Goal: Communication & Community: Answer question/provide support

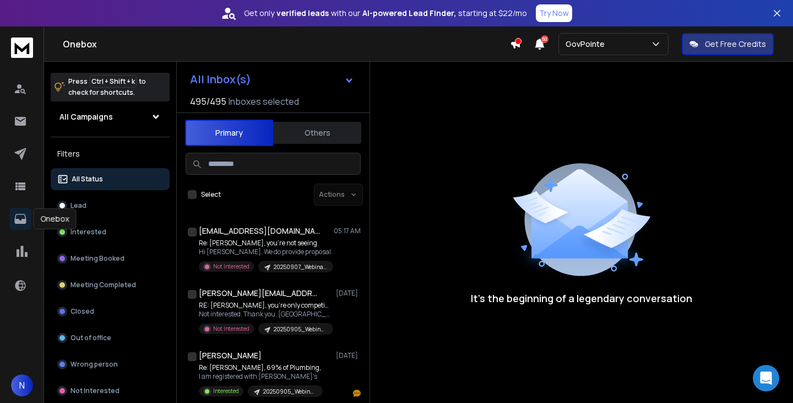
drag, startPoint x: 0, startPoint y: 0, endPoint x: 17, endPoint y: 218, distance: 218.3
click at [17, 218] on icon at bounding box center [20, 218] width 13 height 13
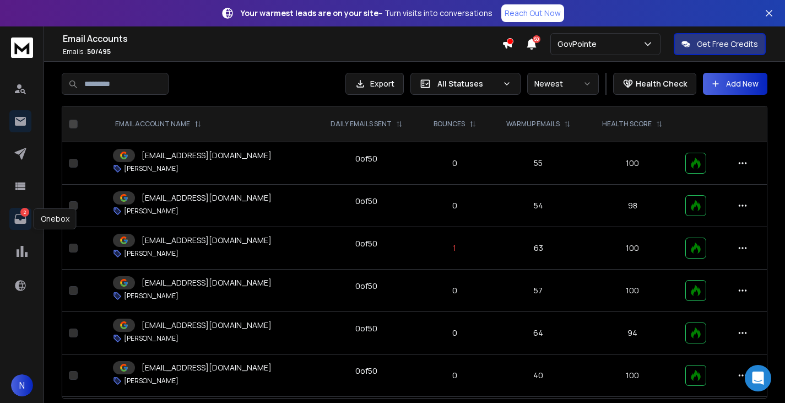
click at [22, 220] on icon at bounding box center [20, 219] width 12 height 10
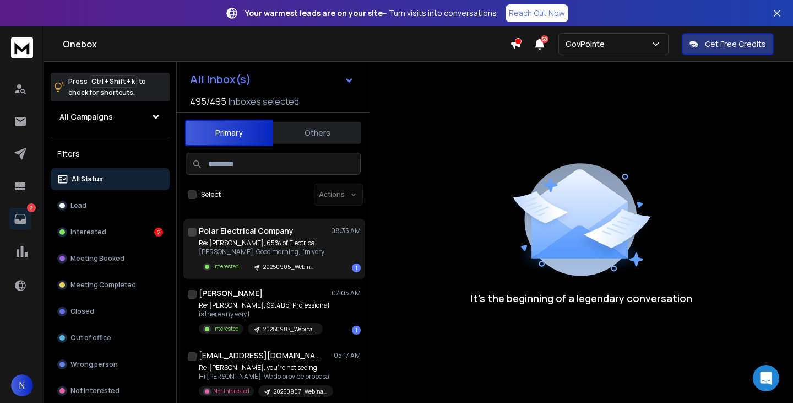
click at [328, 251] on div "Re: Aaron, 65% of Electrical Jennifer, Good morning, I'm very Interested 202509…" at bounding box center [280, 256] width 162 height 34
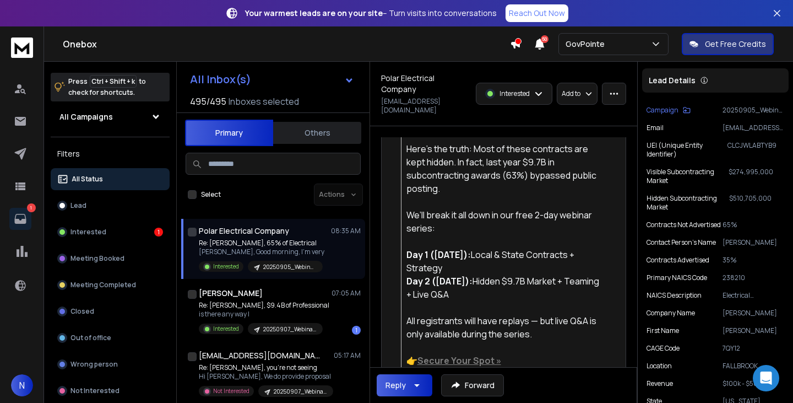
scroll to position [605, 0]
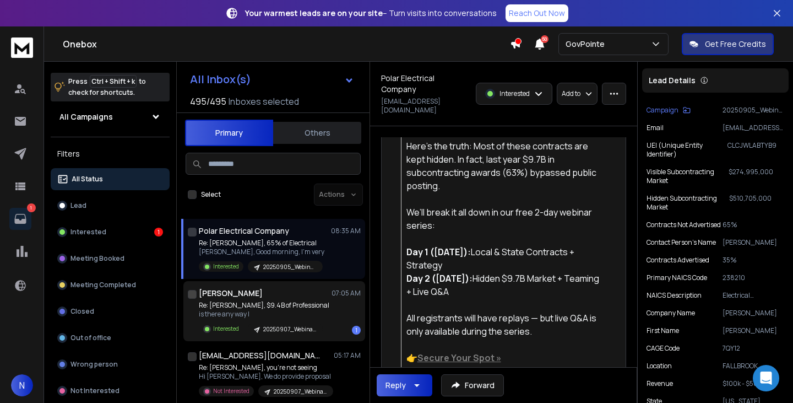
click at [322, 301] on p "Re: Terry, $9.4B of Professional" at bounding box center [264, 305] width 131 height 9
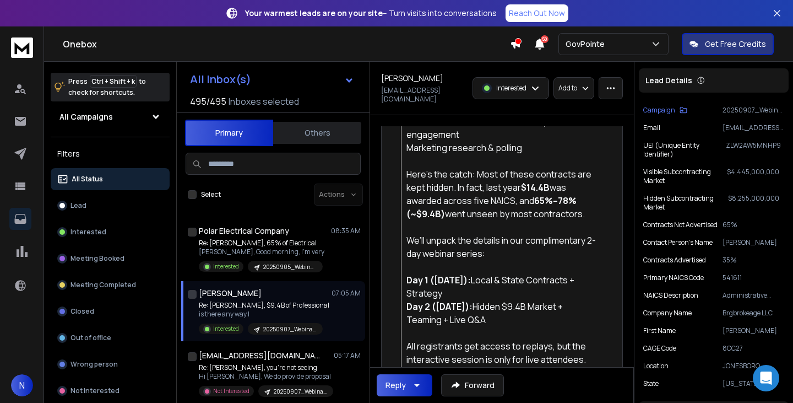
scroll to position [567, 0]
click at [96, 262] on p "Meeting Booked" at bounding box center [98, 258] width 54 height 9
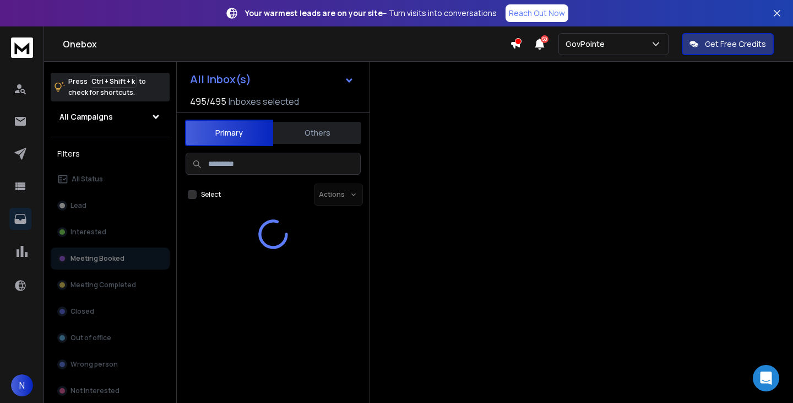
scroll to position [0, 0]
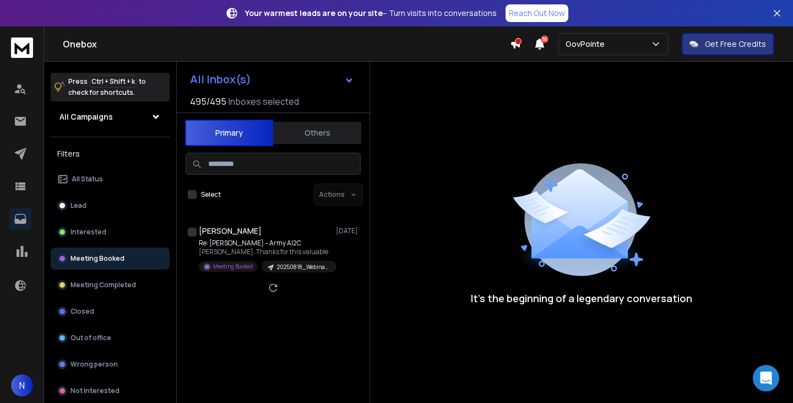
click at [85, 184] on div "All Status" at bounding box center [80, 179] width 46 height 11
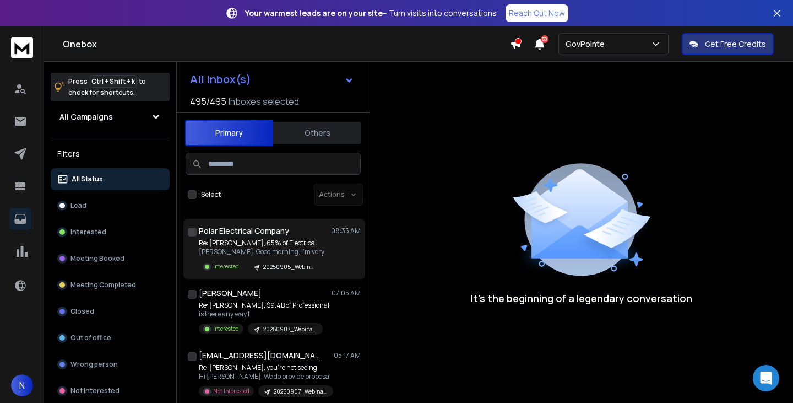
click at [316, 229] on div "Polar Electrical Company 08:35 AM" at bounding box center [280, 230] width 162 height 11
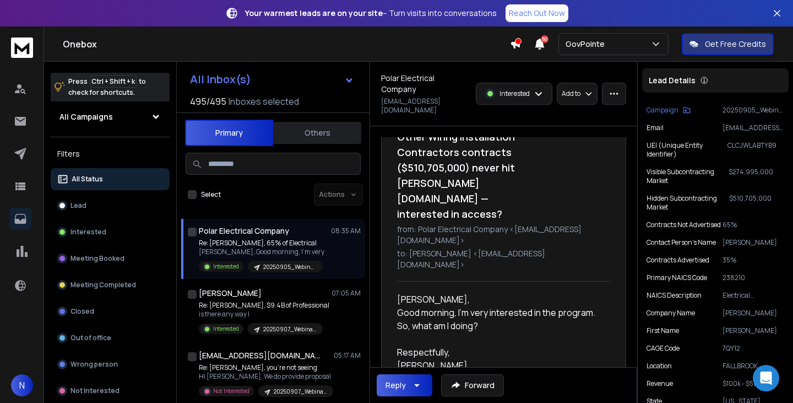
scroll to position [83, 0]
click at [395, 383] on div "Reply" at bounding box center [396, 385] width 20 height 11
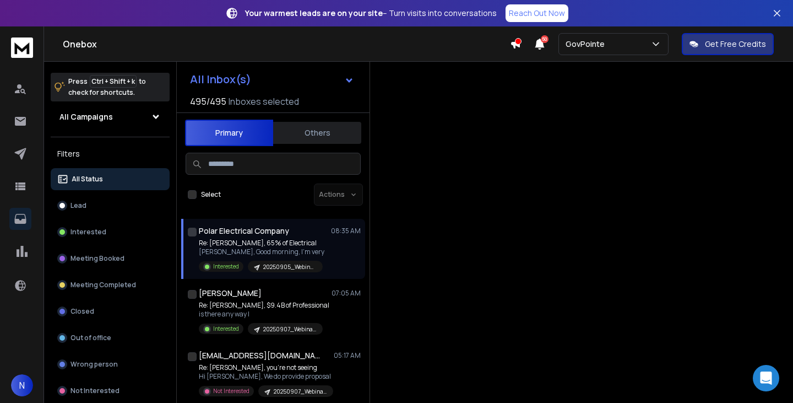
scroll to position [0, 0]
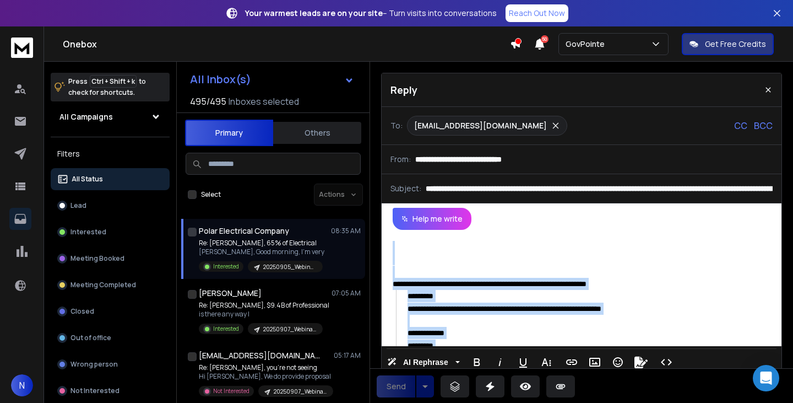
copy div "**********"
click at [404, 242] on div at bounding box center [582, 247] width 378 height 12
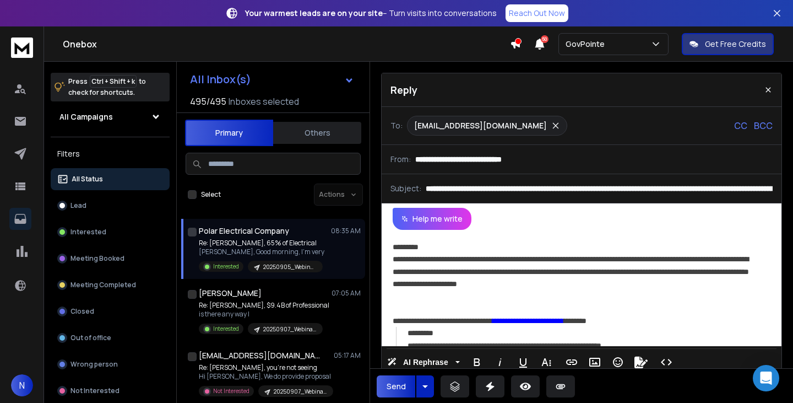
click at [469, 252] on p "*********" at bounding box center [576, 247] width 366 height 12
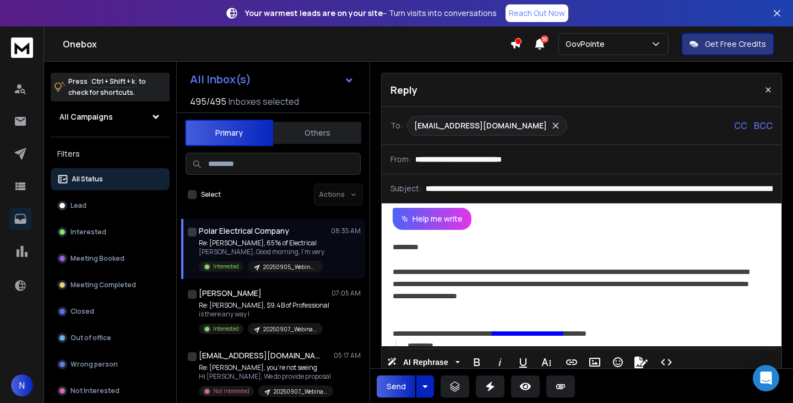
click at [419, 306] on div at bounding box center [582, 308] width 378 height 12
click at [393, 386] on button "Send" at bounding box center [396, 386] width 39 height 22
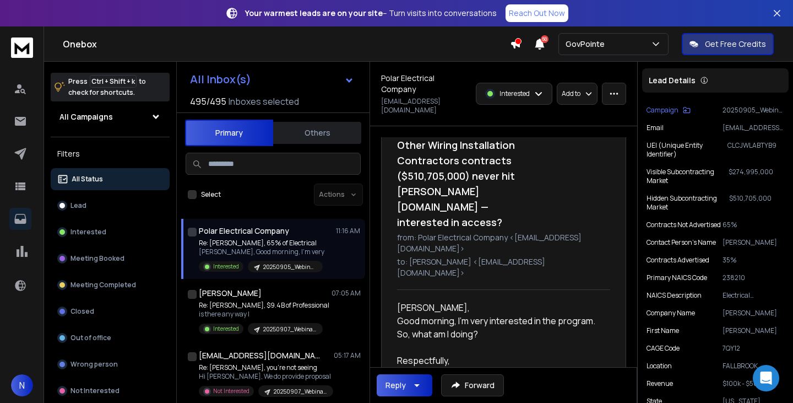
scroll to position [32, 0]
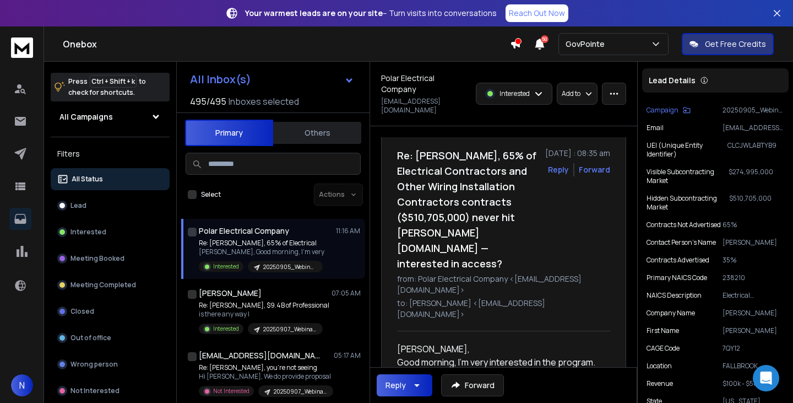
click at [396, 391] on div "Reply" at bounding box center [405, 385] width 38 height 13
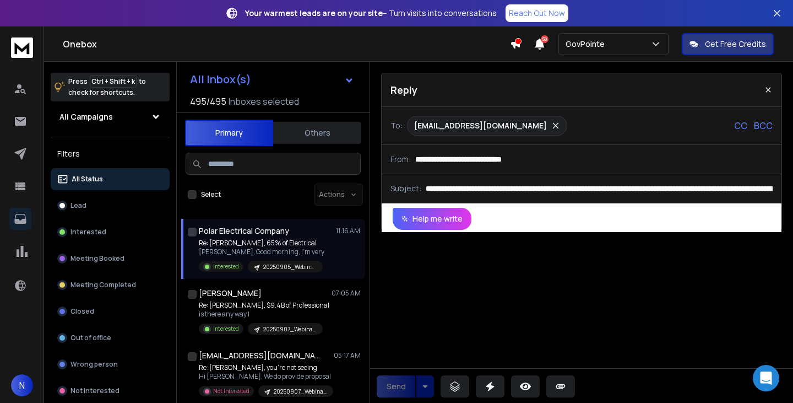
scroll to position [0, 0]
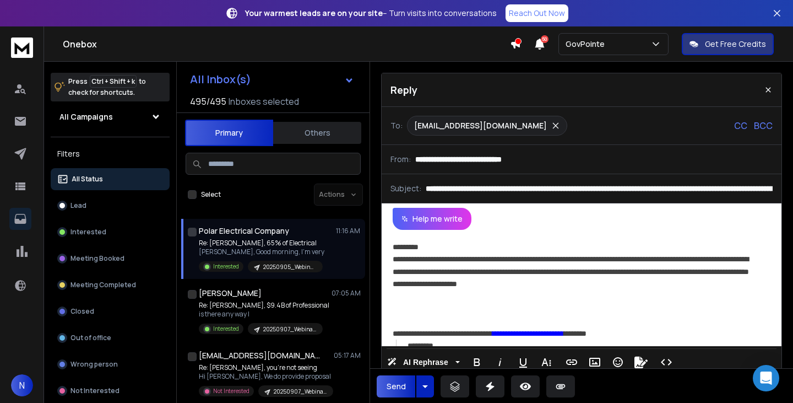
click at [488, 244] on p "*********" at bounding box center [576, 247] width 366 height 12
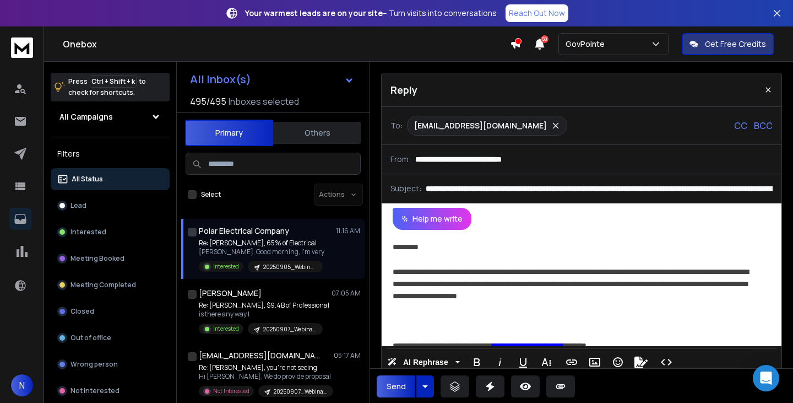
click at [504, 315] on div at bounding box center [582, 321] width 378 height 12
click at [398, 381] on button "Send" at bounding box center [396, 386] width 39 height 22
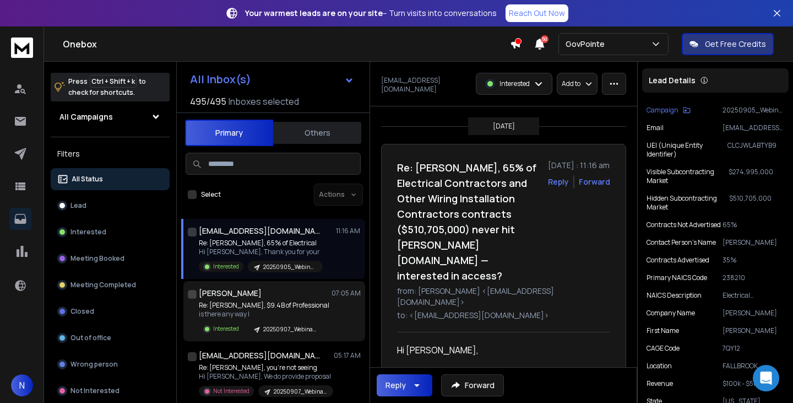
click at [343, 302] on div "Re: Terry, $9.4B of Professional is there any way I Interested 20250907_Webinar…" at bounding box center [280, 318] width 162 height 34
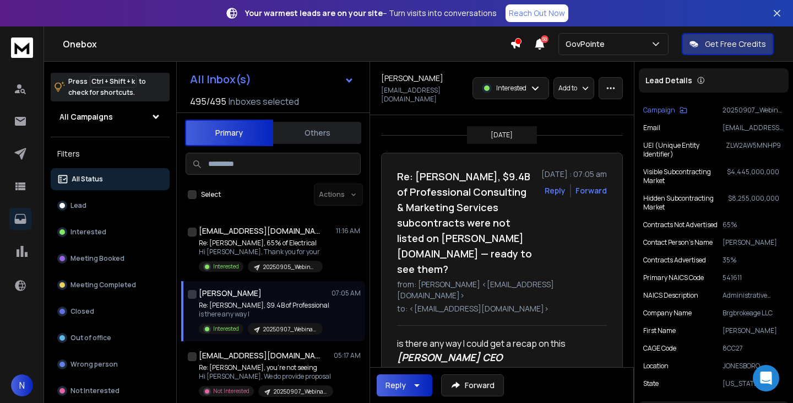
click at [391, 387] on div "Reply" at bounding box center [396, 385] width 20 height 11
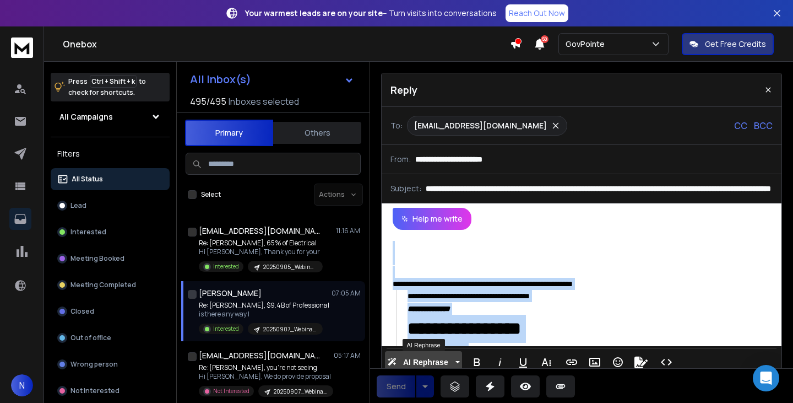
copy div "**********"
click at [402, 240] on div "**********" at bounding box center [582, 288] width 400 height 116
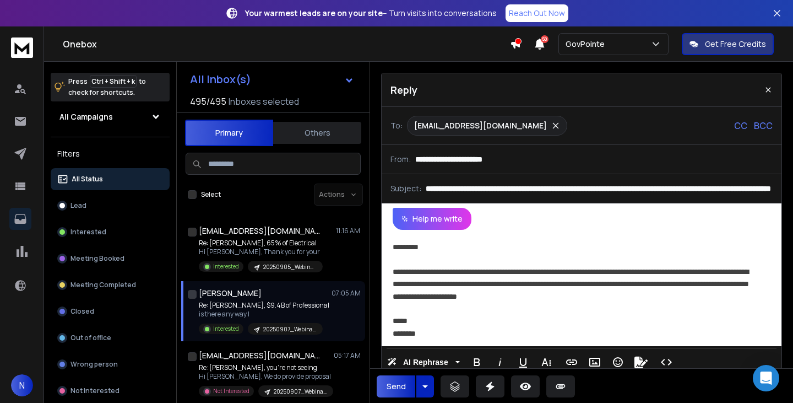
scroll to position [52, 0]
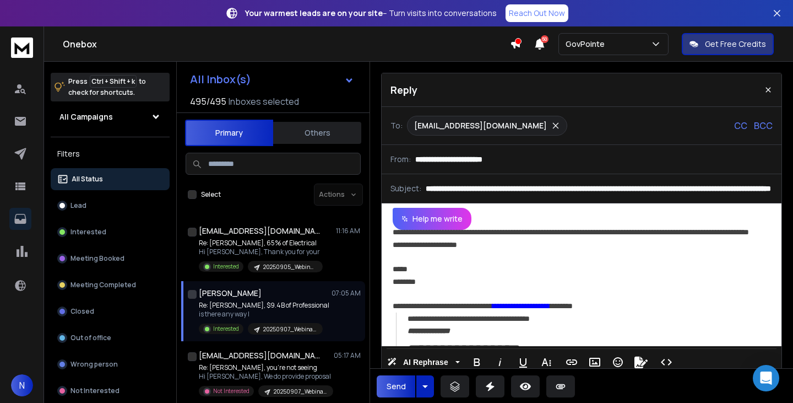
click at [388, 388] on button "Send" at bounding box center [396, 386] width 39 height 22
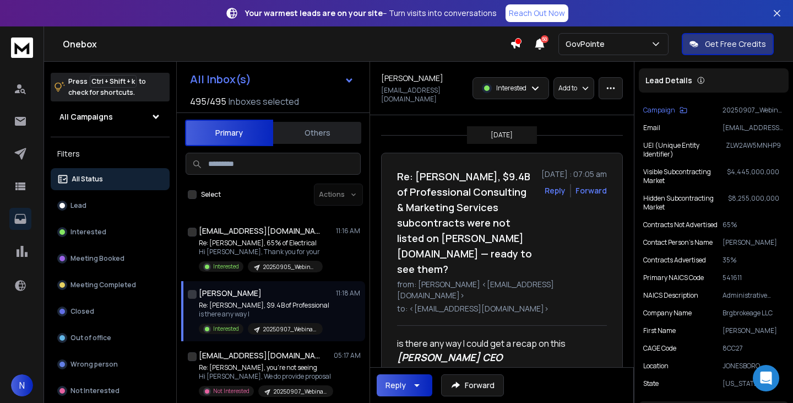
click at [388, 388] on div "Reply" at bounding box center [396, 385] width 20 height 11
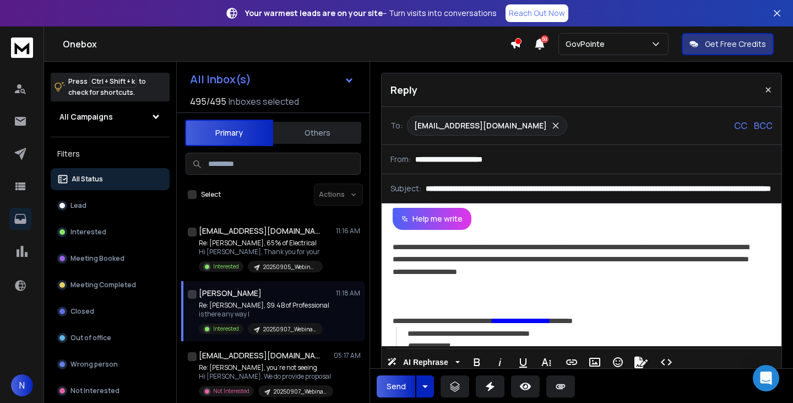
click at [404, 245] on div "**********" at bounding box center [576, 259] width 366 height 37
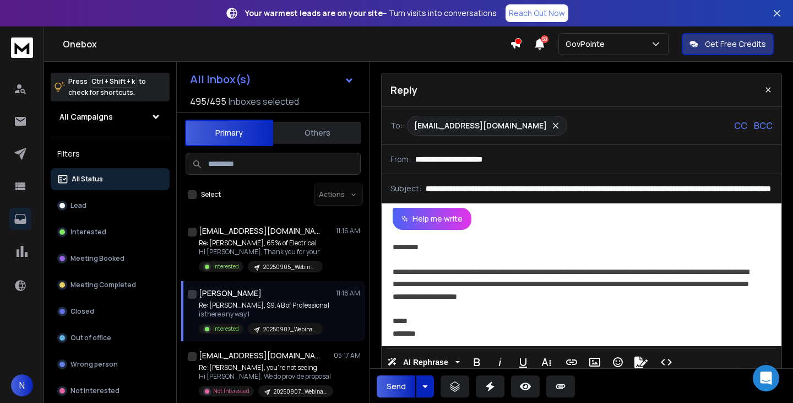
click at [402, 385] on button "Send" at bounding box center [396, 386] width 39 height 22
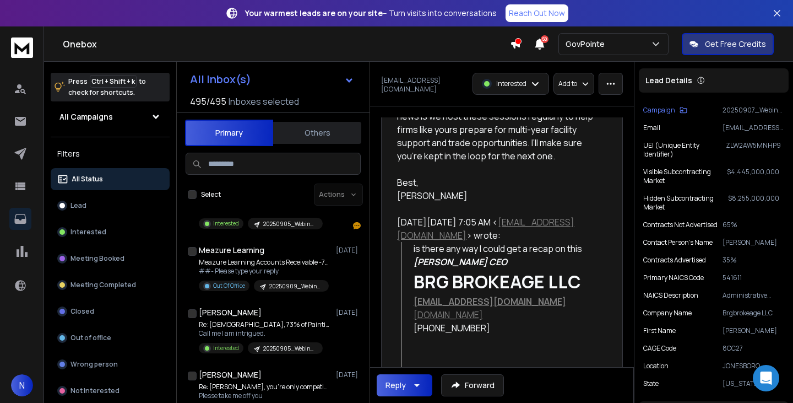
scroll to position [292, 0]
click at [349, 328] on div "Re: Jesus, 73% of Painting Call me I am intrigued. Interested 20250905_Webinar-…" at bounding box center [280, 337] width 162 height 34
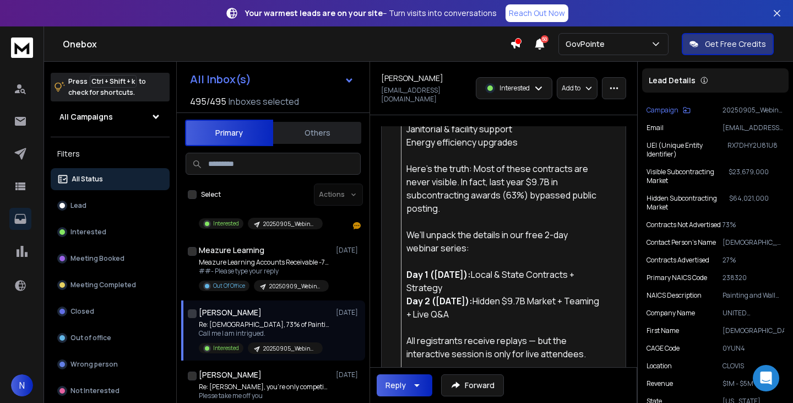
scroll to position [617, 0]
click at [406, 383] on div "Reply" at bounding box center [405, 385] width 38 height 13
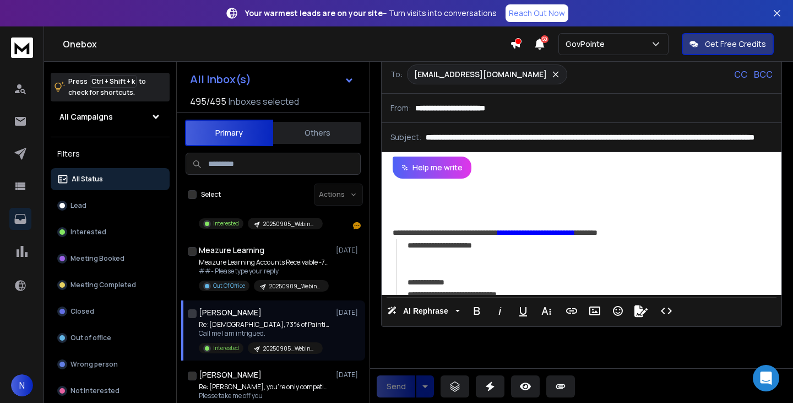
scroll to position [0, 0]
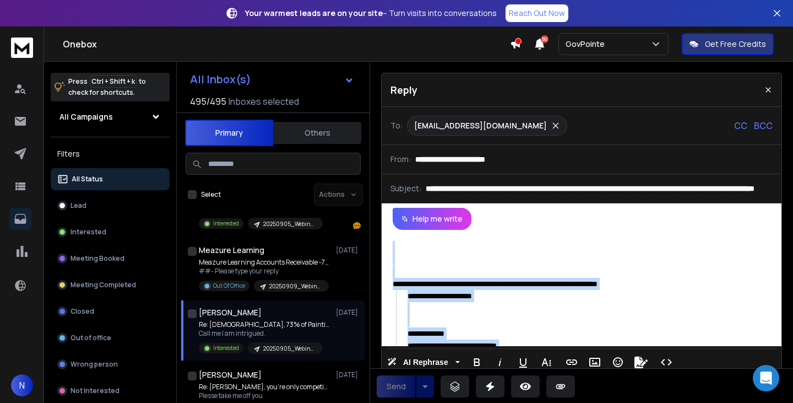
copy div "**********"
click at [396, 255] on div at bounding box center [582, 259] width 378 height 12
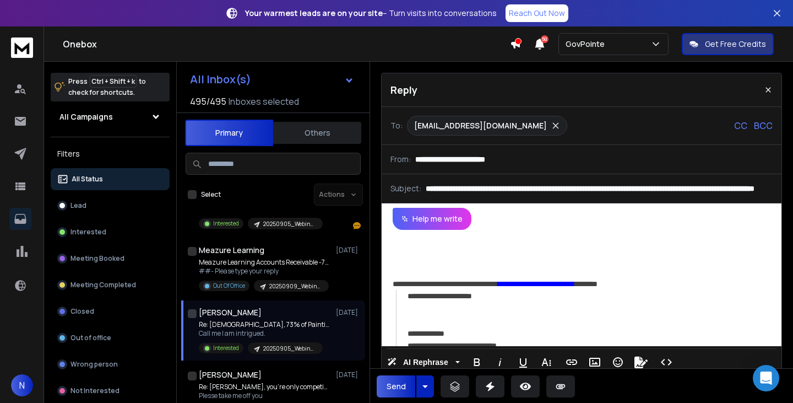
click at [424, 244] on div at bounding box center [580, 247] width 375 height 12
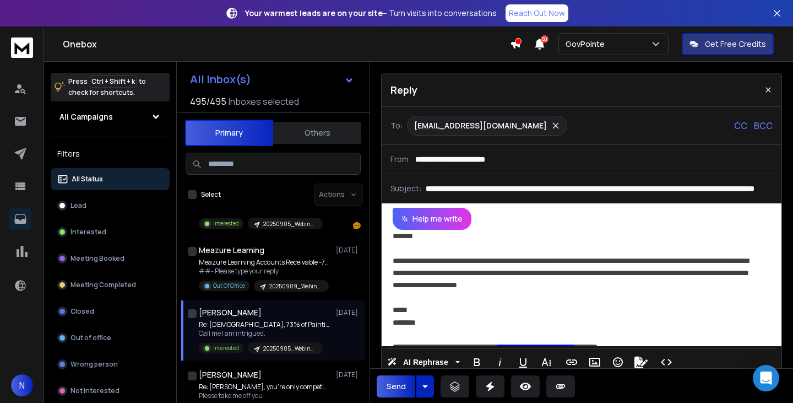
scroll to position [12, 0]
click at [399, 387] on button "Send" at bounding box center [396, 386] width 39 height 22
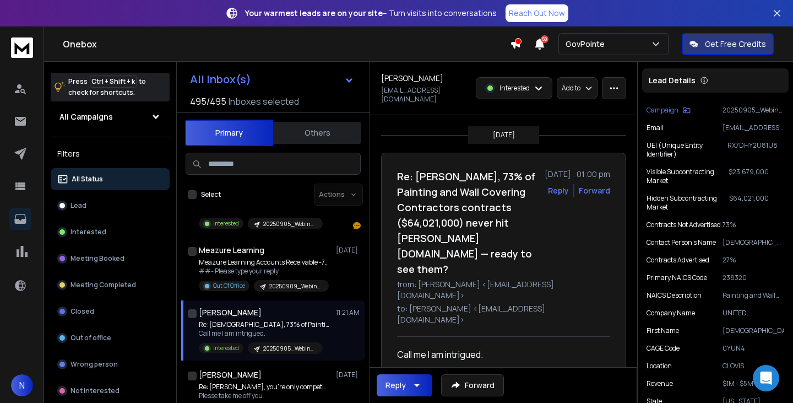
click at [393, 382] on div "Reply" at bounding box center [396, 385] width 20 height 11
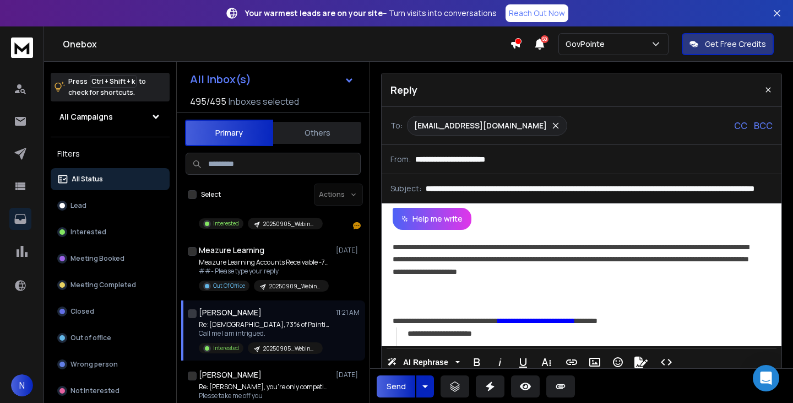
click at [390, 240] on div "**********" at bounding box center [582, 288] width 400 height 116
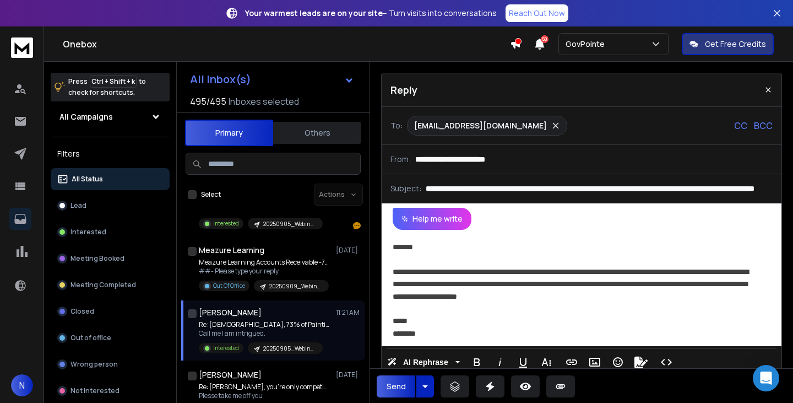
click at [401, 380] on button "Send" at bounding box center [396, 386] width 39 height 22
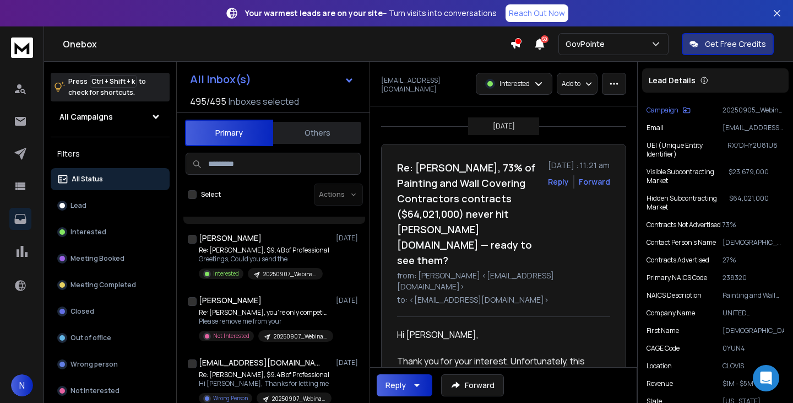
scroll to position [496, 0]
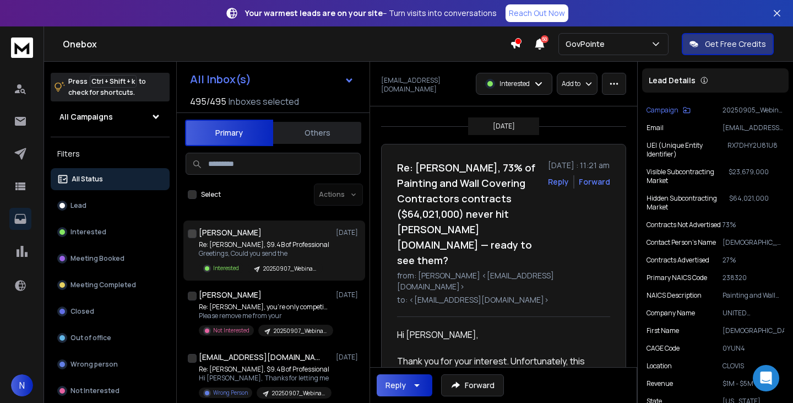
click at [344, 251] on div "Re: Quinton, $9.4B of Professional Greetings, Could you send the Interested 202…" at bounding box center [280, 257] width 162 height 34
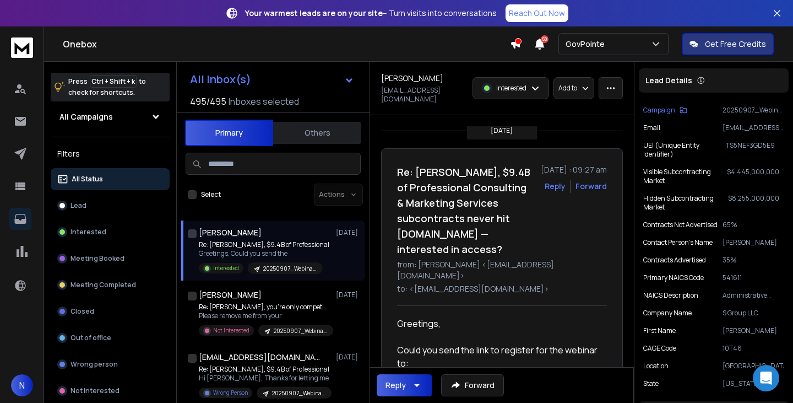
scroll to position [1, 0]
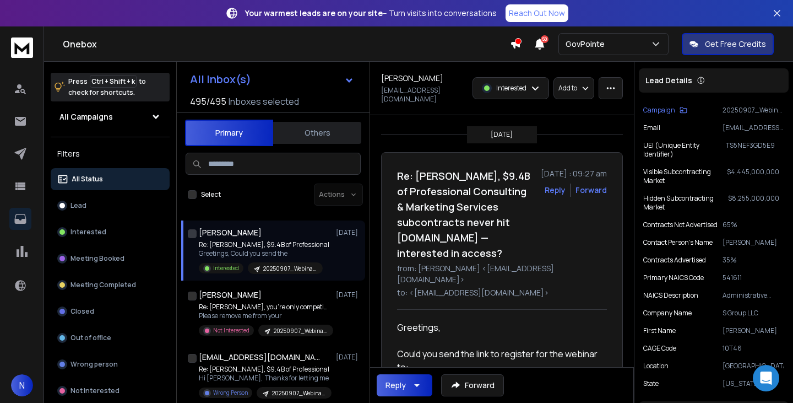
click at [411, 367] on div "Reply Forward" at bounding box center [502, 385] width 264 height 36
click at [387, 390] on div "Reply" at bounding box center [396, 385] width 20 height 11
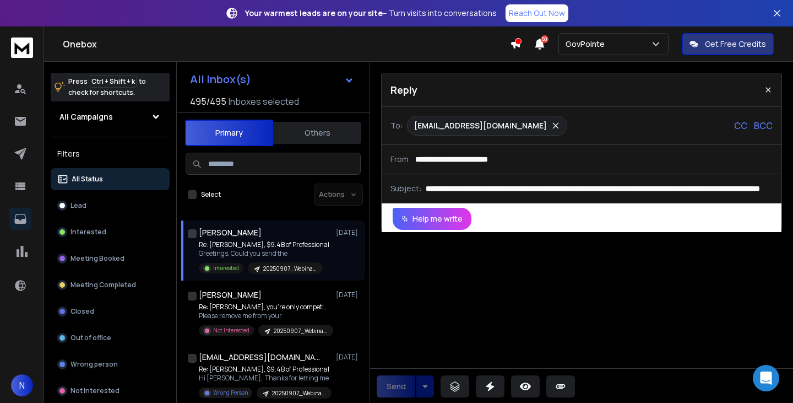
scroll to position [0, 0]
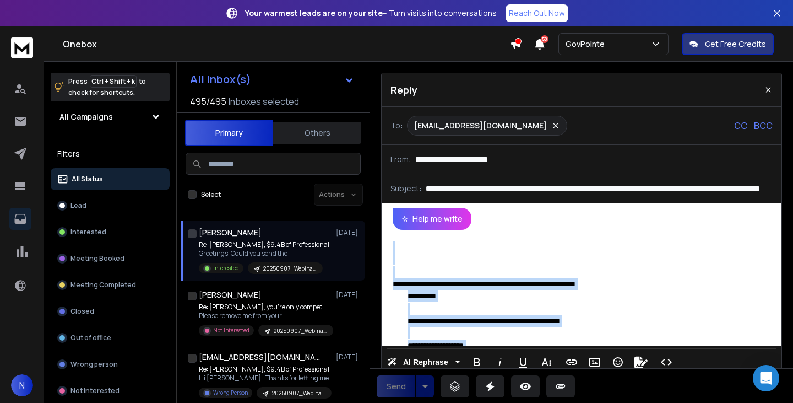
copy div "**********"
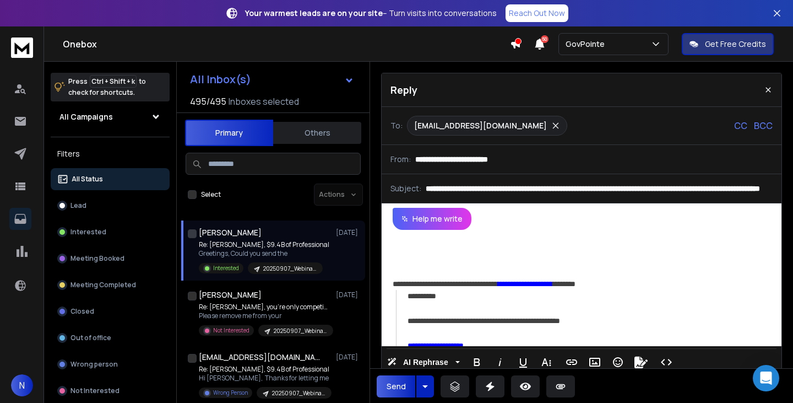
drag, startPoint x: 510, startPoint y: 334, endPoint x: 414, endPoint y: 246, distance: 130.6
click at [414, 246] on div at bounding box center [580, 247] width 375 height 12
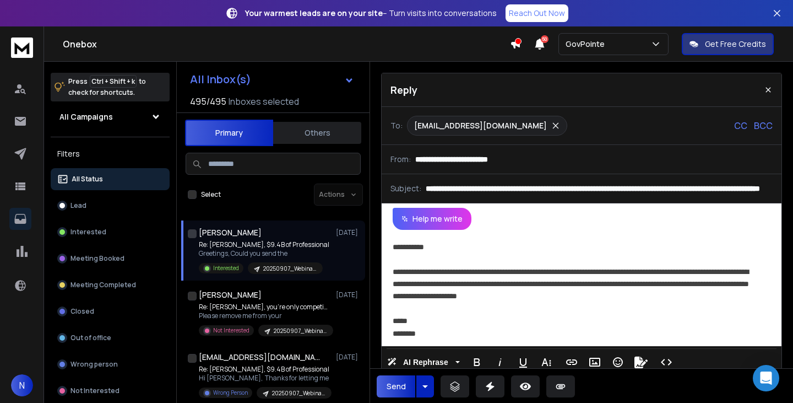
click at [399, 377] on button "Send" at bounding box center [396, 386] width 39 height 22
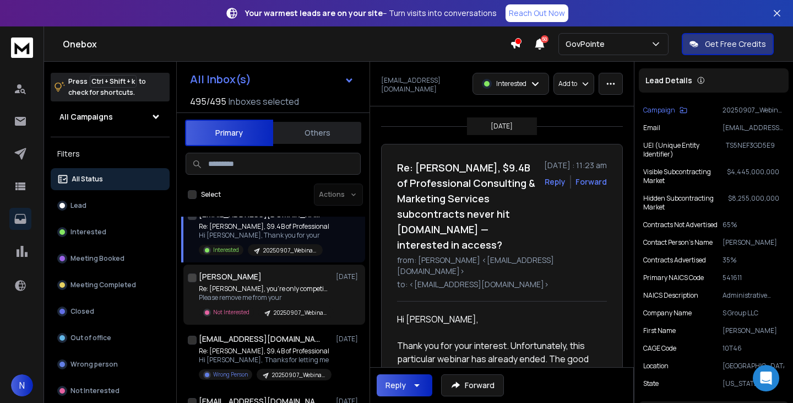
scroll to position [515, 0]
click at [342, 291] on div "Re: Jennifer, you’re only competing Please remove me from your Not Interested 2…" at bounding box center [280, 301] width 162 height 34
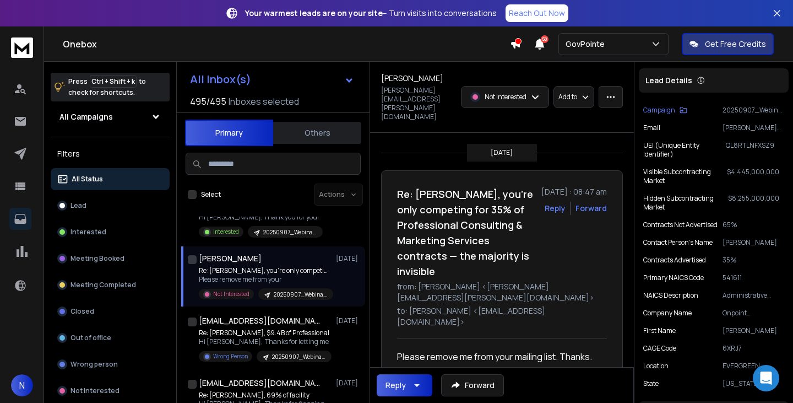
scroll to position [591, 0]
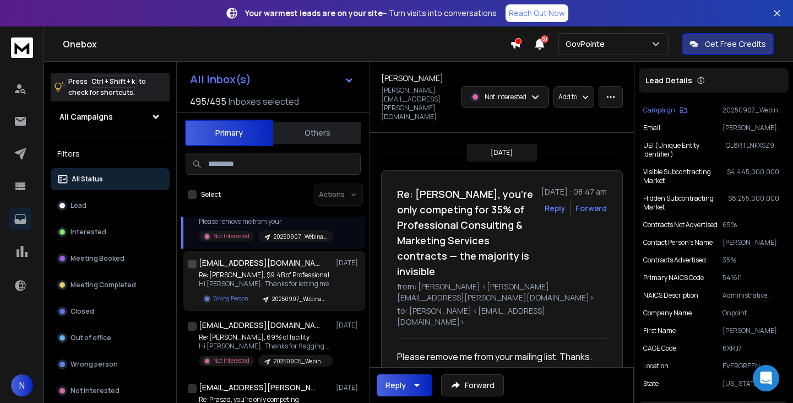
click at [302, 284] on p "Hi [PERSON_NAME], Thanks for letting me" at bounding box center [265, 283] width 132 height 9
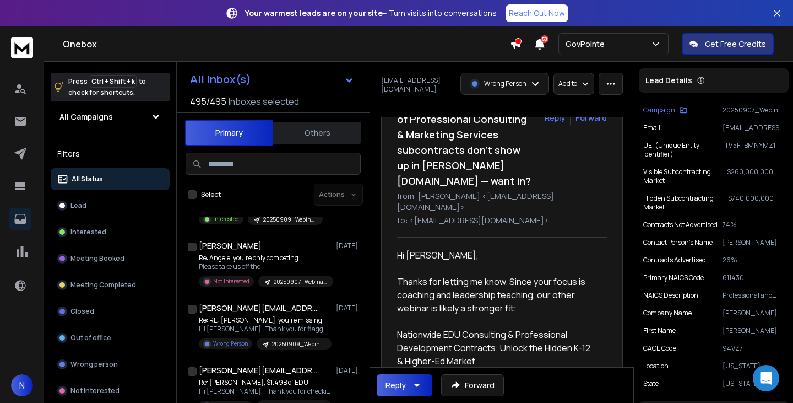
scroll to position [981, 0]
